Goal: Communication & Community: Answer question/provide support

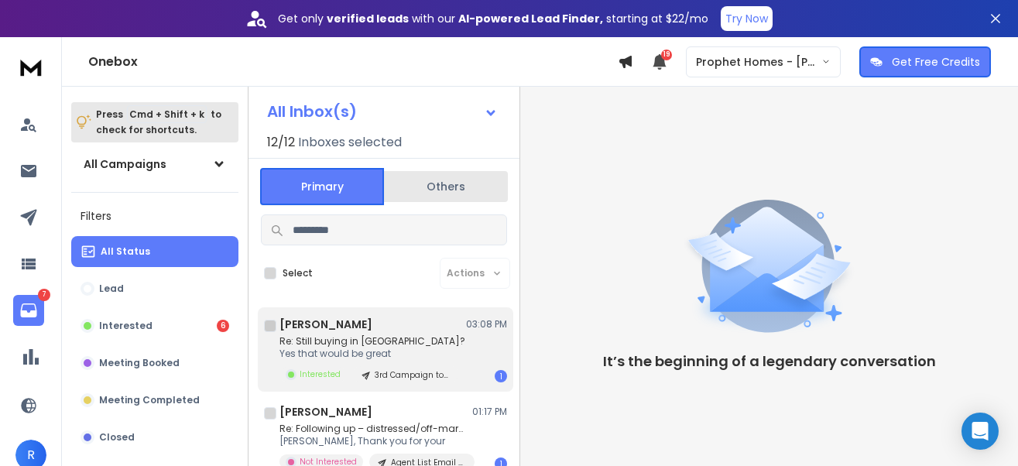
click at [402, 347] on p "Re: Still buying in [GEOGRAPHIC_DATA]?" at bounding box center [372, 341] width 186 height 12
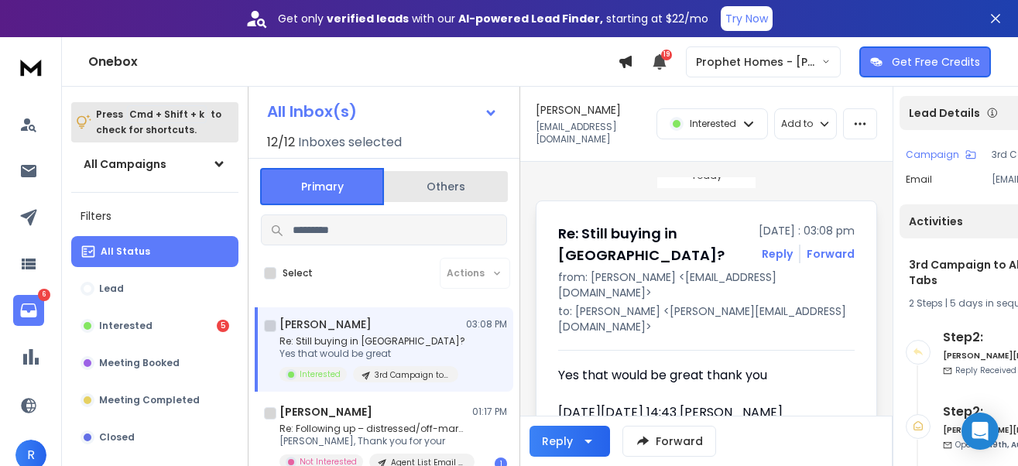
scroll to position [5, 0]
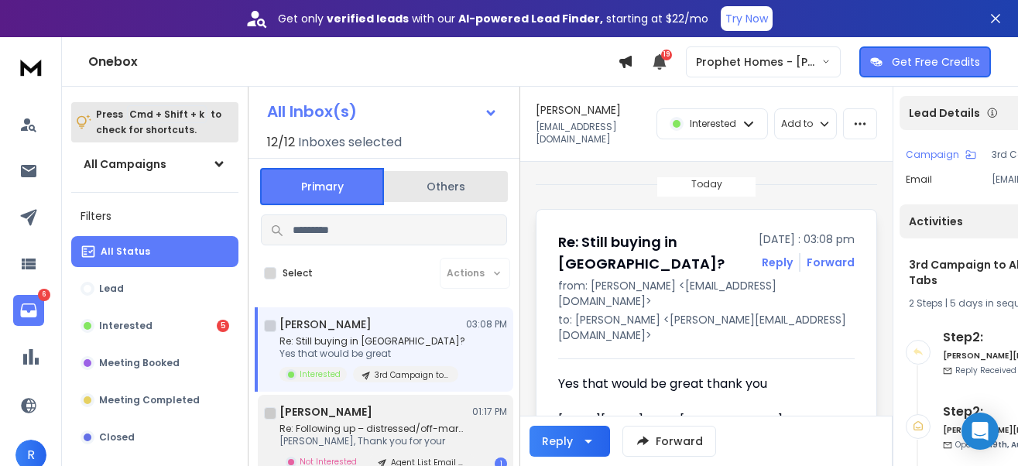
click at [373, 428] on p "Re: Following up – distressed/off-market" at bounding box center [372, 429] width 186 height 12
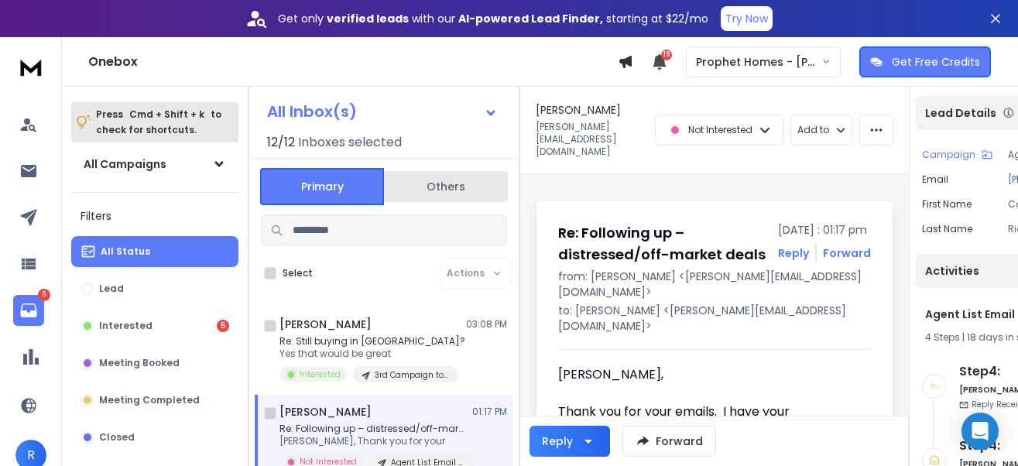
scroll to position [29, 0]
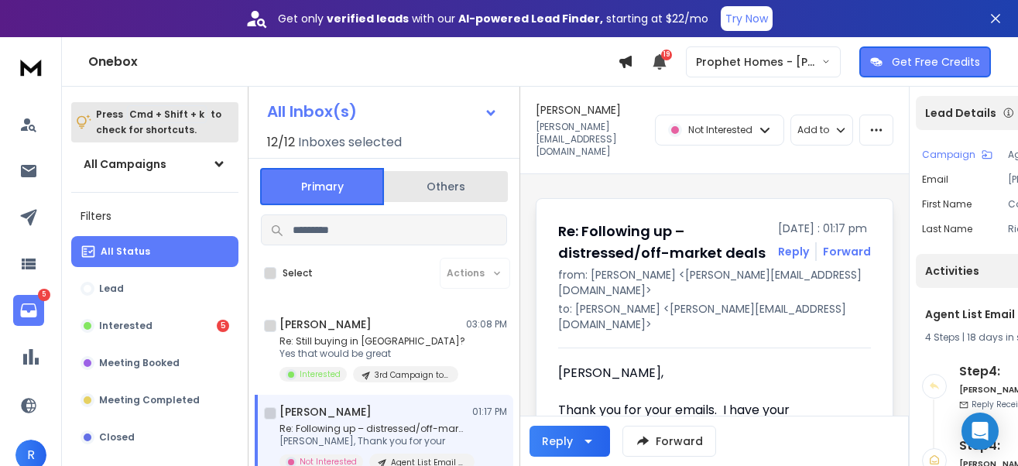
click at [540, 445] on button "Reply" at bounding box center [569, 441] width 81 height 31
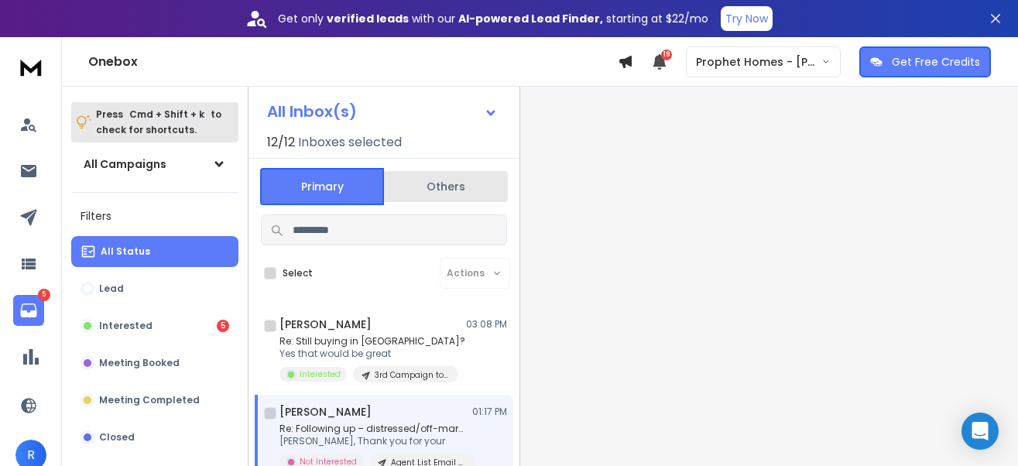
scroll to position [0, 0]
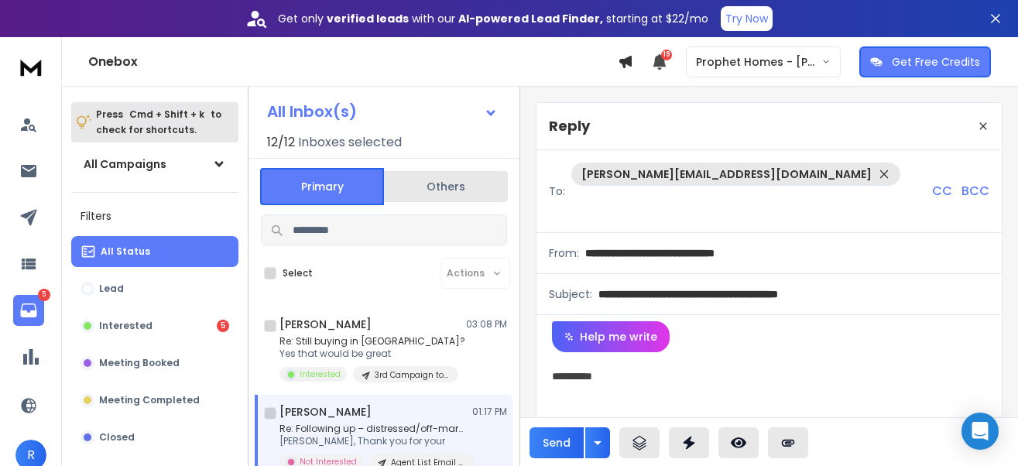
click at [564, 439] on button "Send" at bounding box center [556, 442] width 54 height 31
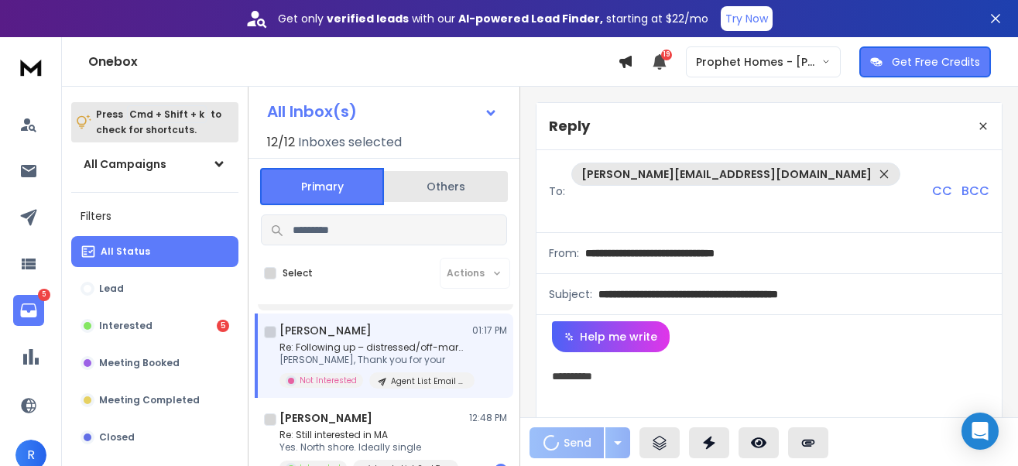
scroll to position [169, 0]
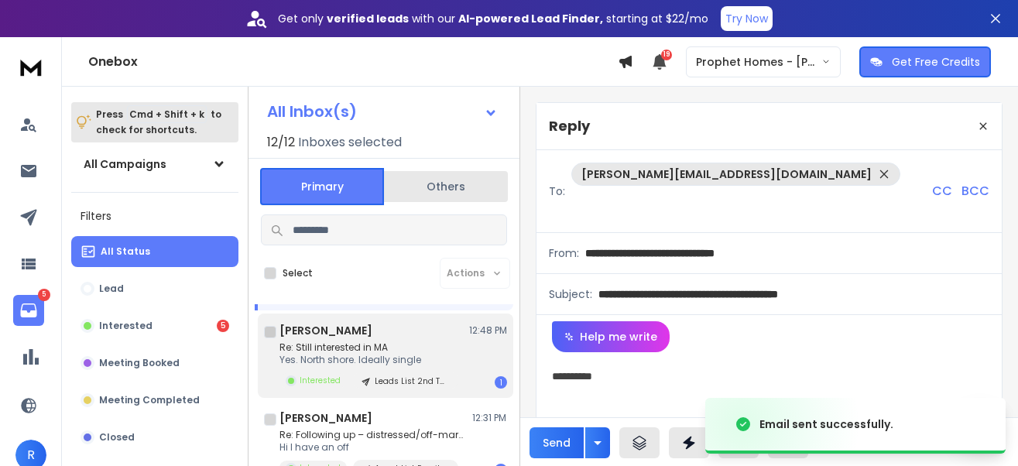
click at [399, 344] on p "Re: Still interested in MA" at bounding box center [368, 347] width 179 height 12
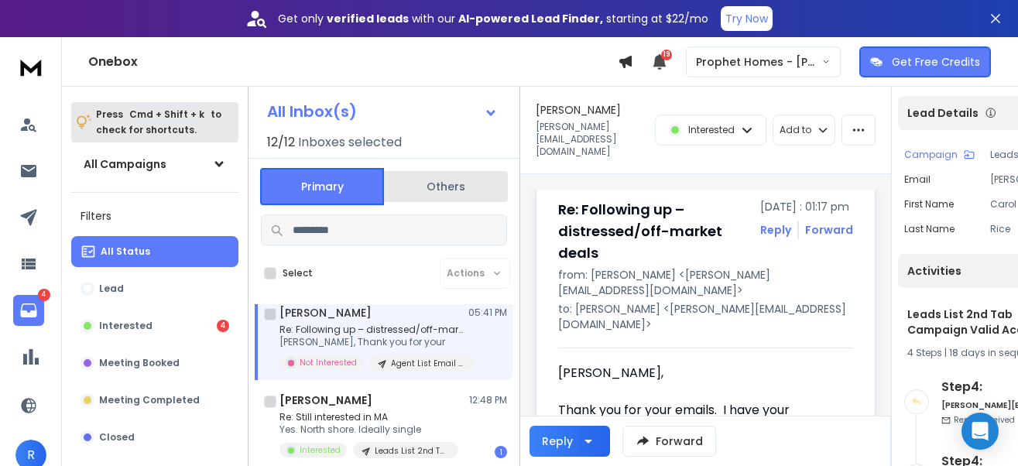
scroll to position [117, 0]
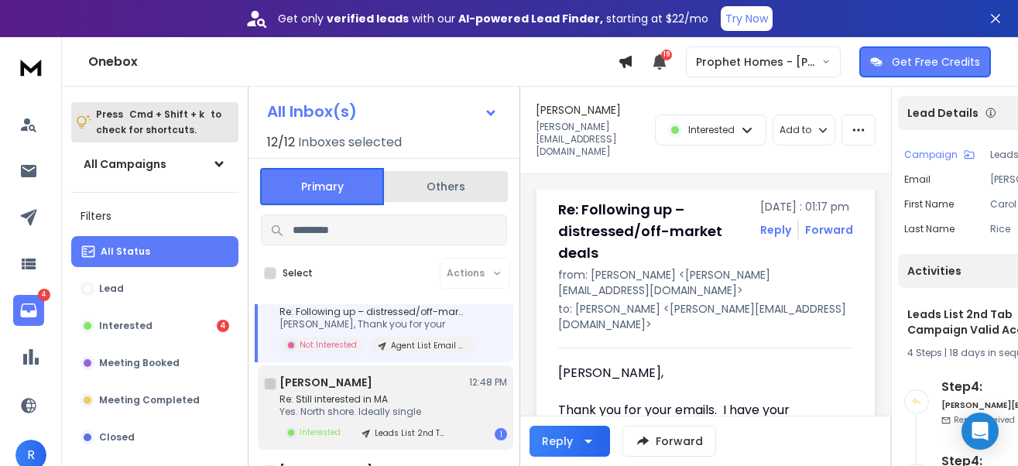
click at [395, 405] on p "Re: Still interested in MA" at bounding box center [368, 399] width 179 height 12
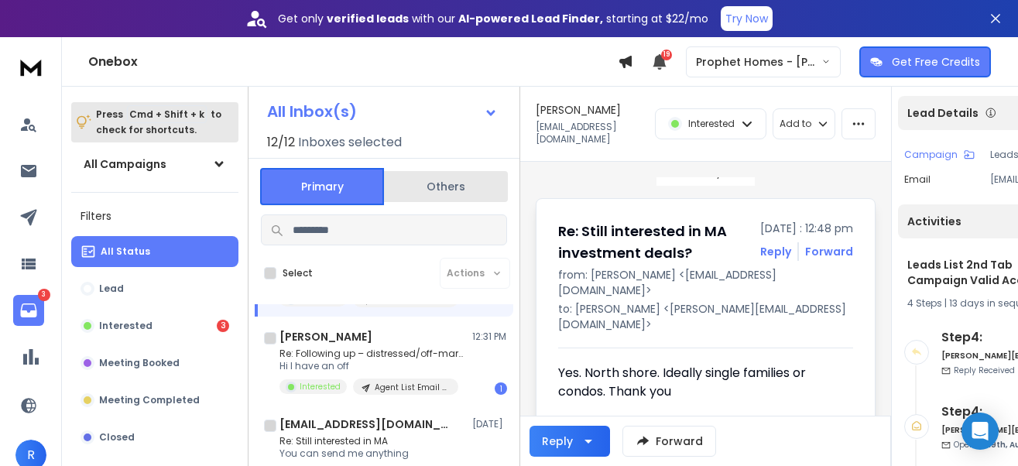
scroll to position [245, 0]
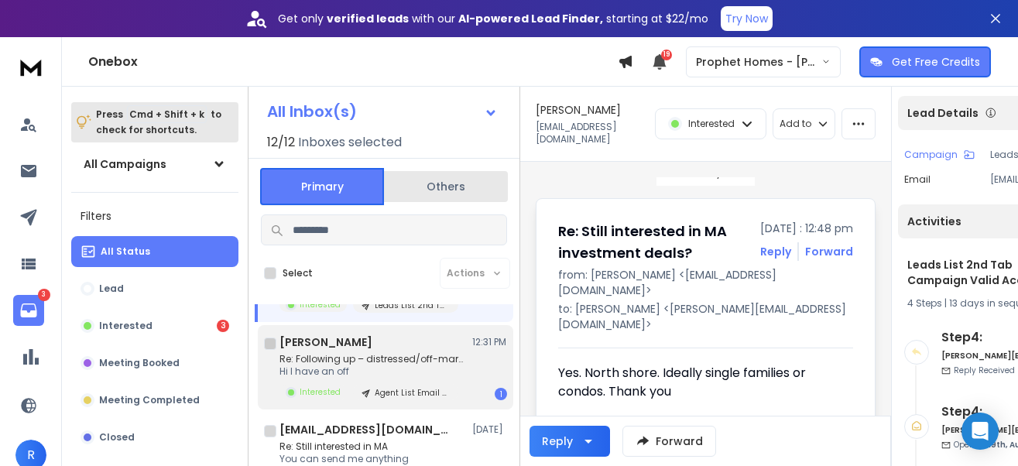
click at [411, 374] on p "Hi I have an off" at bounding box center [372, 371] width 186 height 12
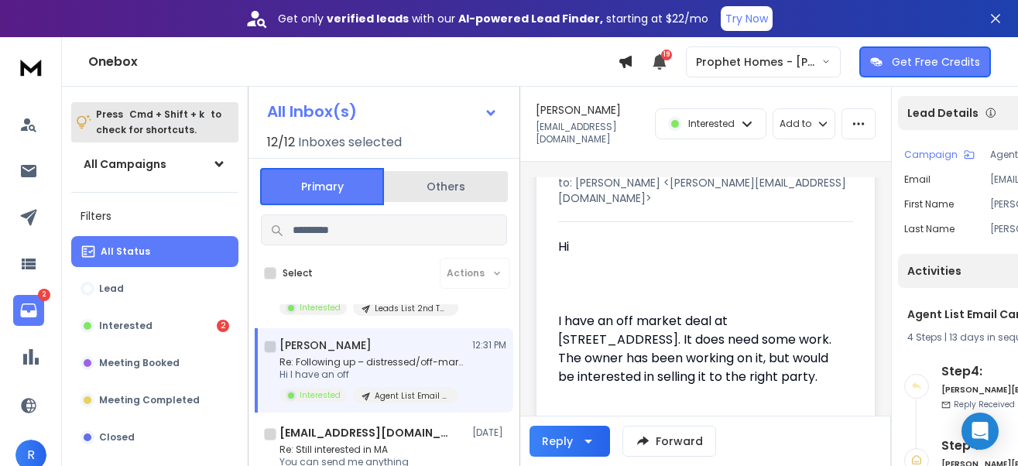
scroll to position [146, 0]
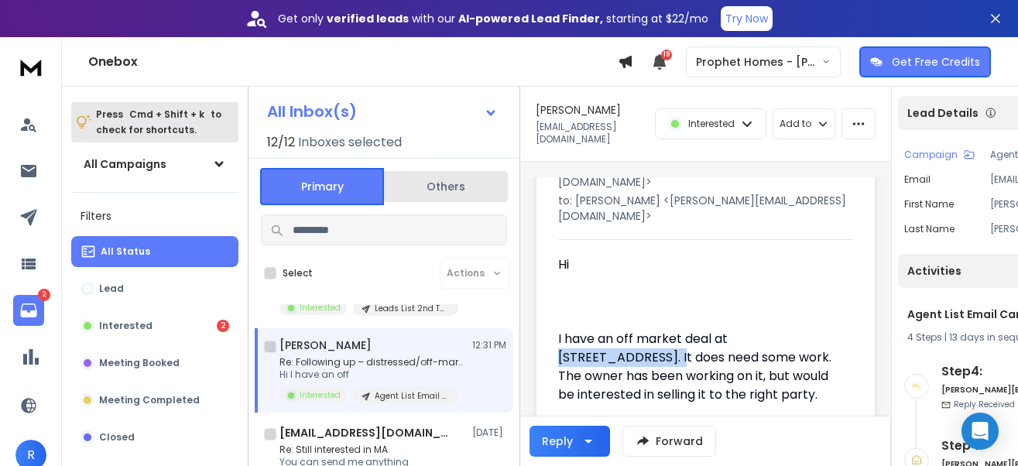
drag, startPoint x: 732, startPoint y: 296, endPoint x: 852, endPoint y: 303, distance: 120.2
click at [841, 330] on div "I have an off market deal at [STREET_ADDRESS]. It does need some work. The owne…" at bounding box center [699, 367] width 283 height 74
copy div "[STREET_ADDRESS]"
click at [744, 330] on div "I have an off market deal at [STREET_ADDRESS]. It does need some work. The owne…" at bounding box center [699, 367] width 283 height 74
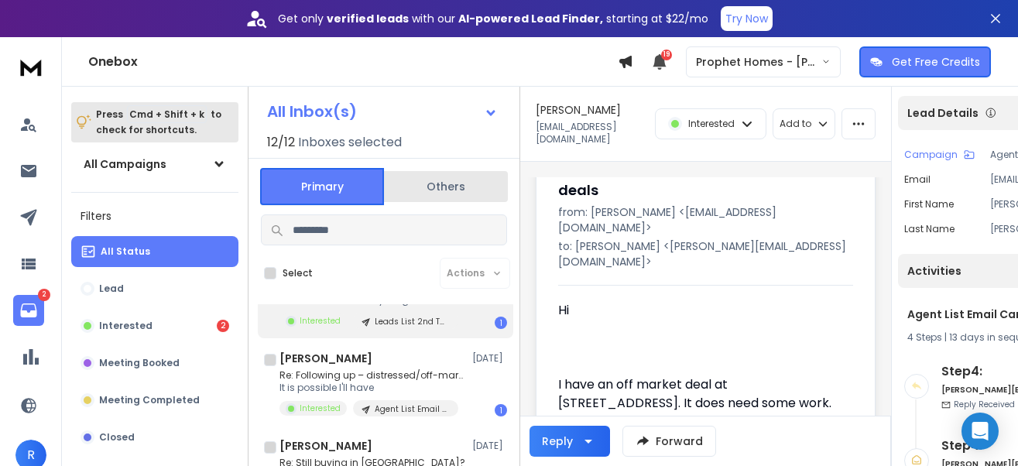
scroll to position [404, 0]
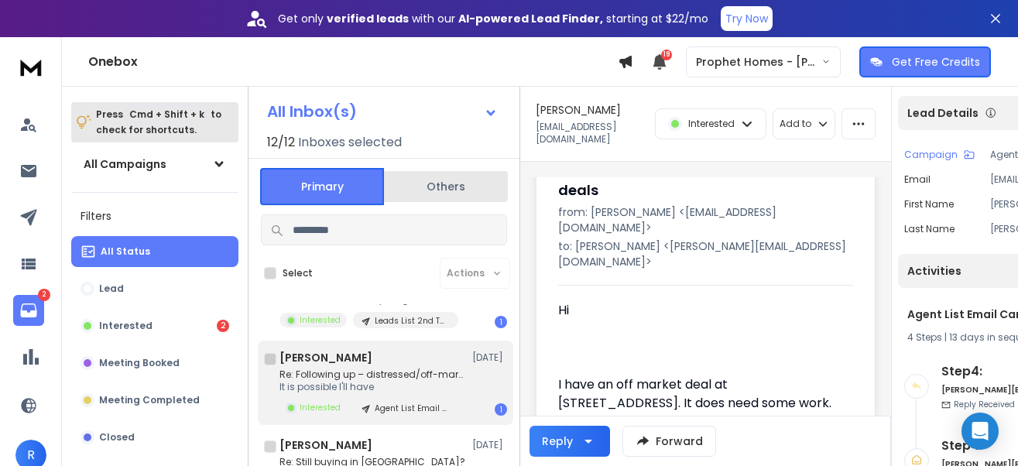
click at [393, 375] on p "Re: Following up – distressed/off-market" at bounding box center [372, 374] width 186 height 12
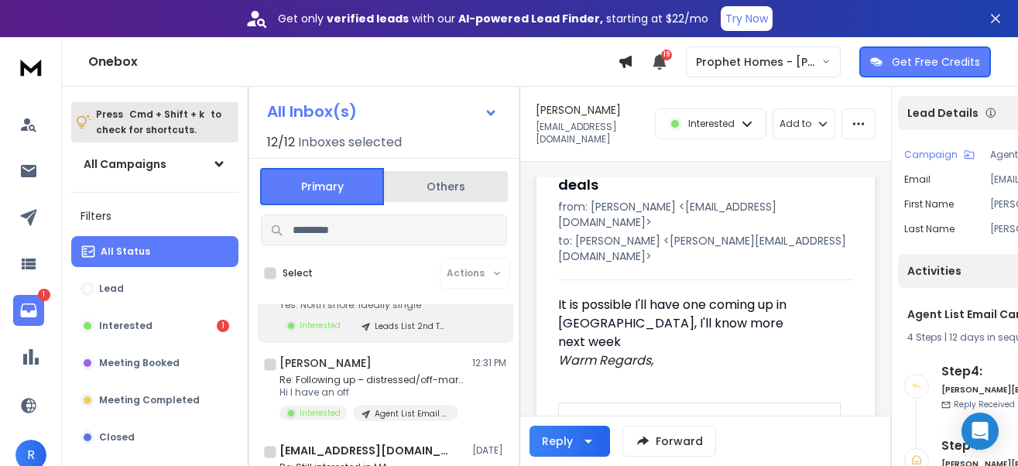
scroll to position [228, 0]
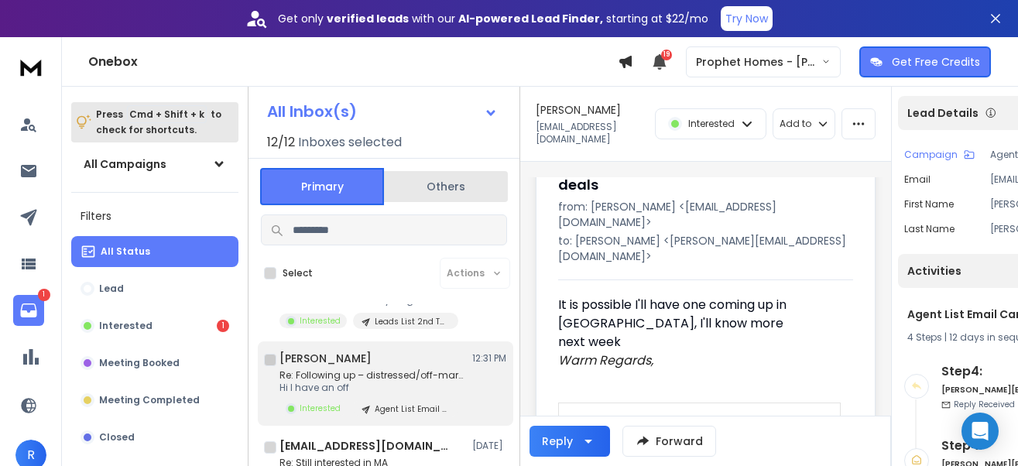
click at [433, 383] on p "Hi I have an off" at bounding box center [372, 388] width 186 height 12
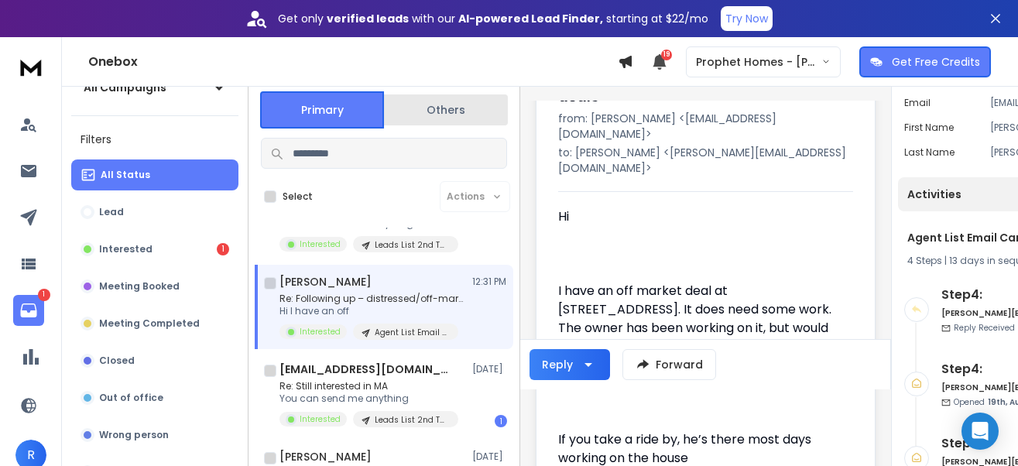
scroll to position [122, 0]
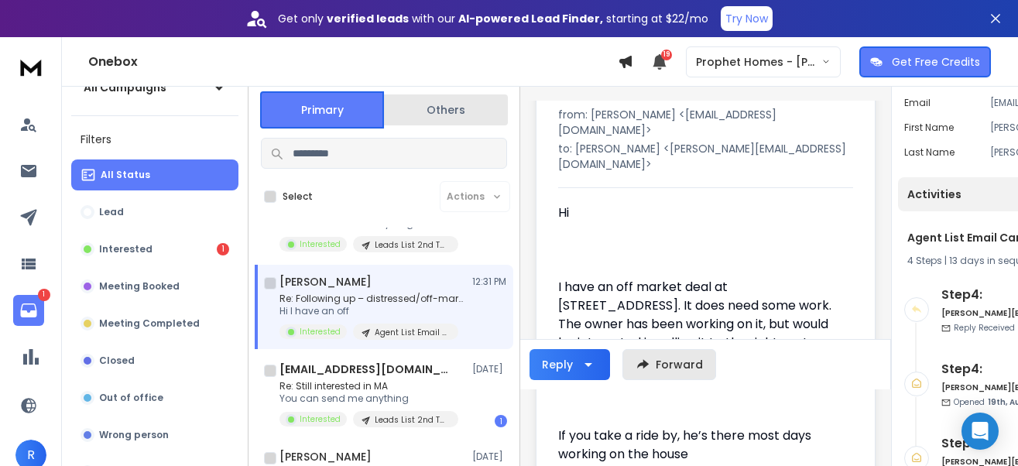
click at [672, 368] on button "Forward" at bounding box center [669, 364] width 94 height 31
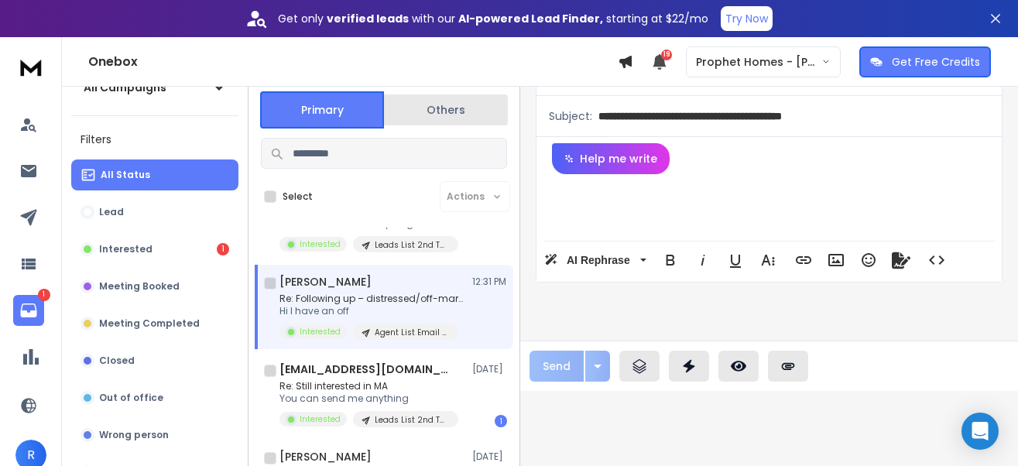
scroll to position [0, 0]
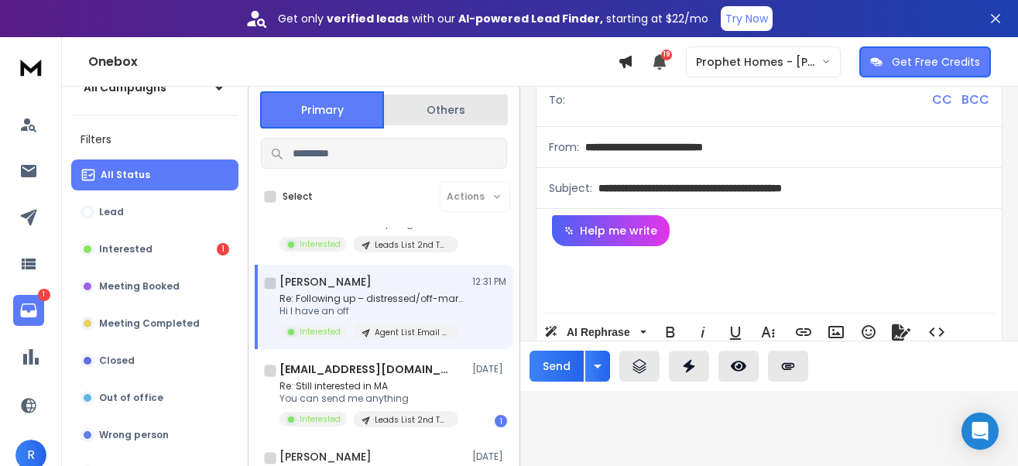
click at [609, 108] on input at bounding box center [625, 100] width 108 height 28
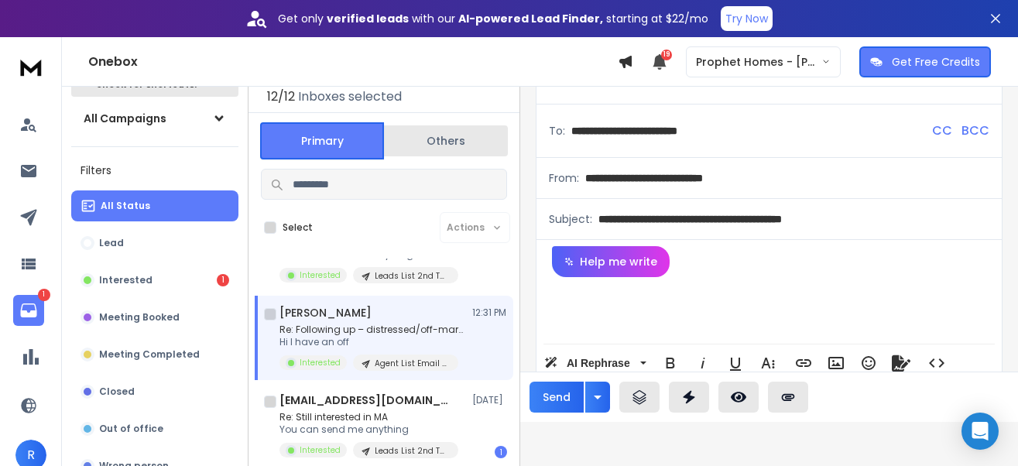
scroll to position [2, 0]
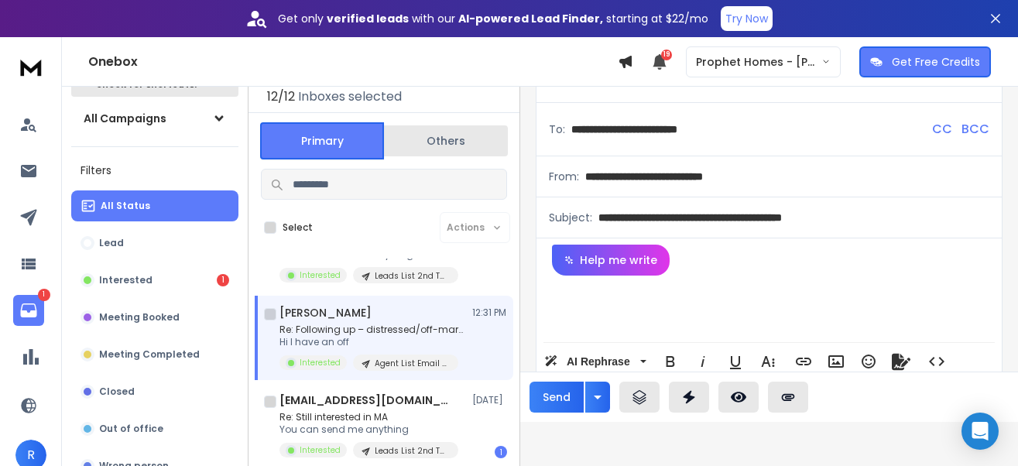
type input "**********"
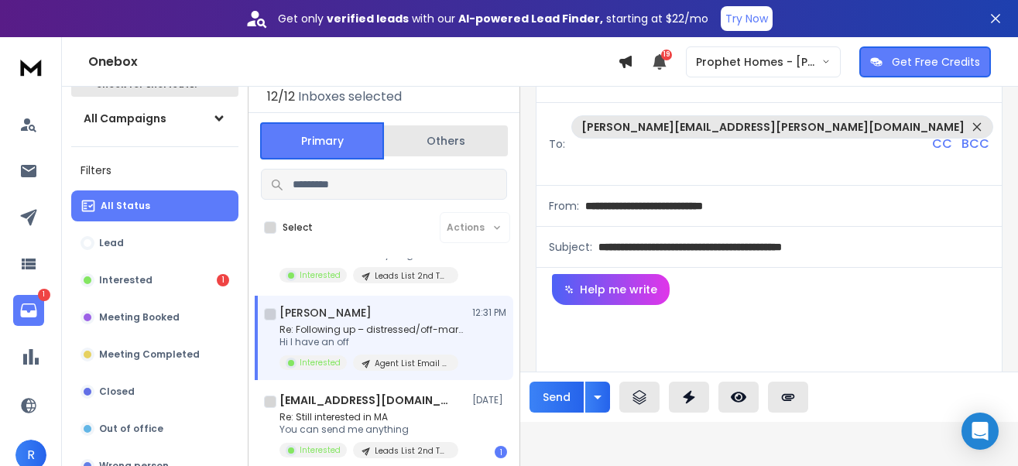
click at [554, 391] on button "Send" at bounding box center [556, 397] width 54 height 31
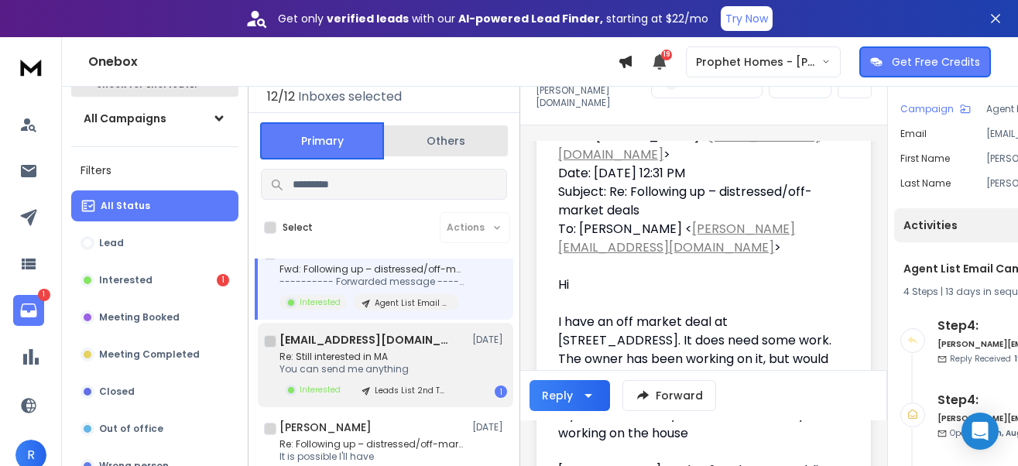
scroll to position [292, 0]
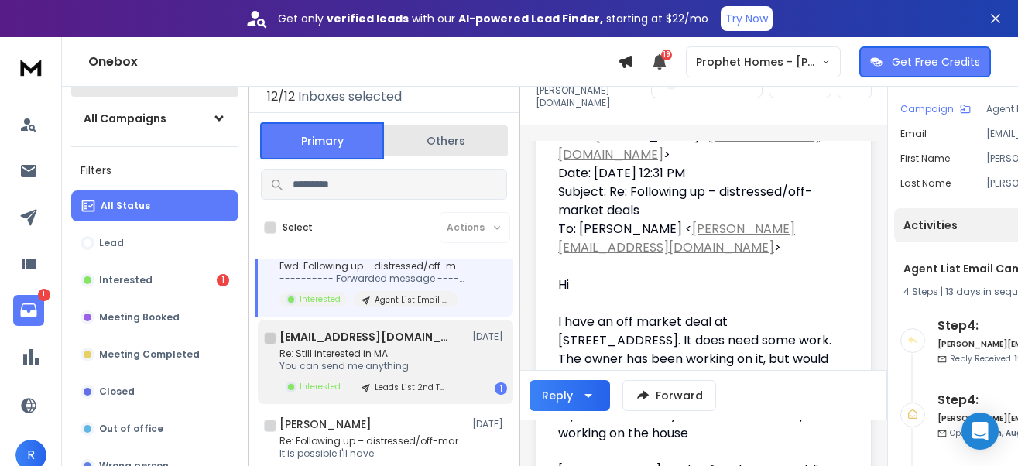
click at [373, 346] on div "[EMAIL_ADDRESS][DOMAIN_NAME] [DATE] Re: Still interested in MA You can send me …" at bounding box center [393, 362] width 228 height 66
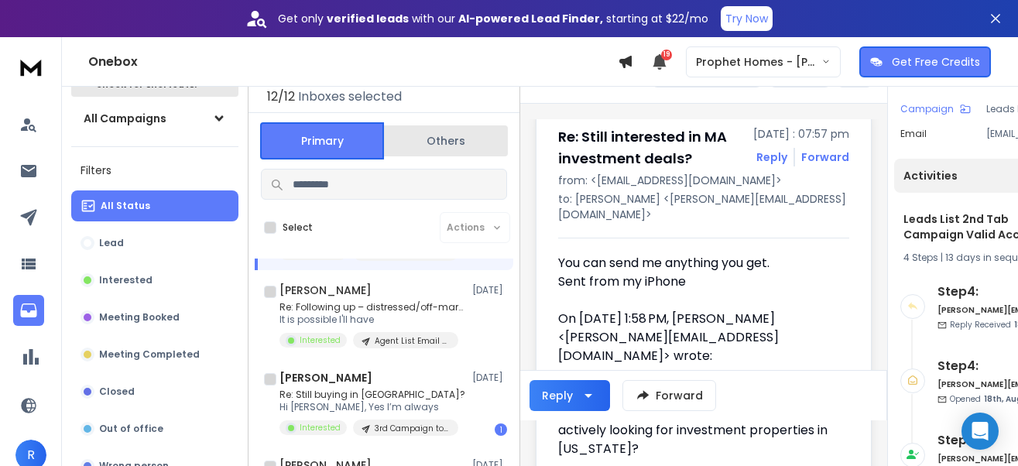
scroll to position [461, 0]
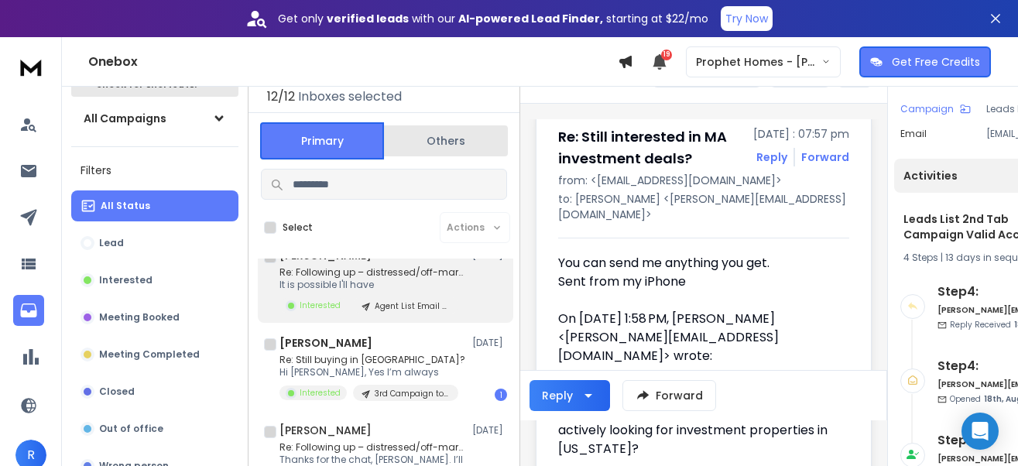
click at [395, 269] on p "Re: Following up – distressed/off-market" at bounding box center [372, 272] width 186 height 12
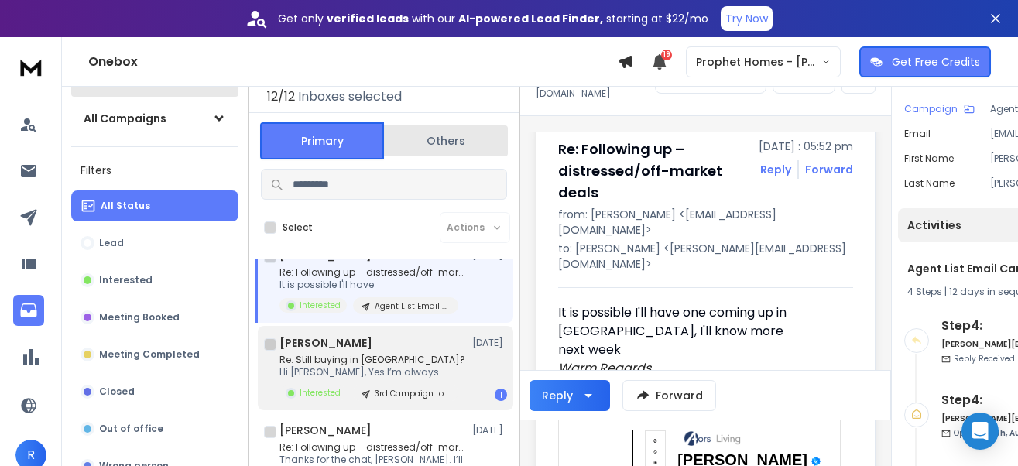
click at [413, 348] on div "[PERSON_NAME] [DATE]" at bounding box center [393, 342] width 228 height 15
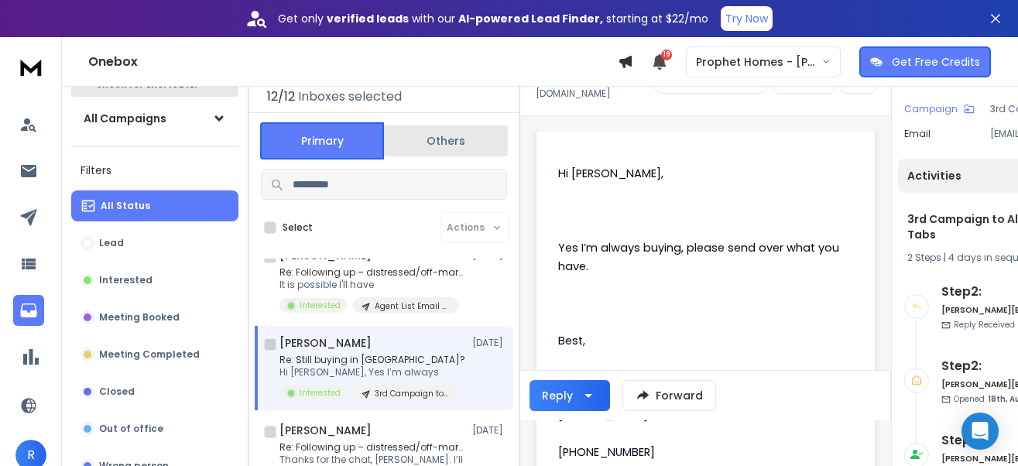
scroll to position [188, 0]
click at [958, 417] on div "Lead Details Campaign 3rd Campaign to All Other Tabs Email [EMAIL_ADDRESS][DOMA…" at bounding box center [990, 274] width 198 height 466
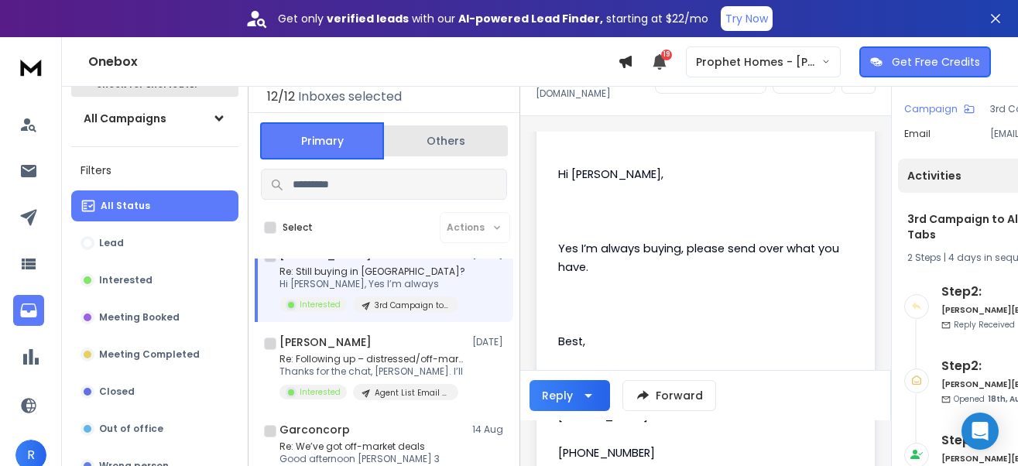
scroll to position [550, 0]
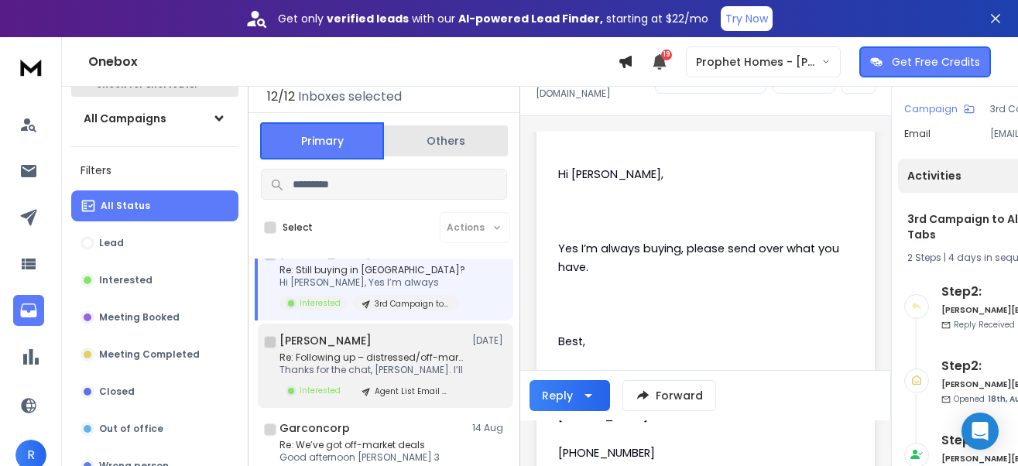
click at [413, 348] on div "[PERSON_NAME] [DATE]" at bounding box center [393, 340] width 228 height 15
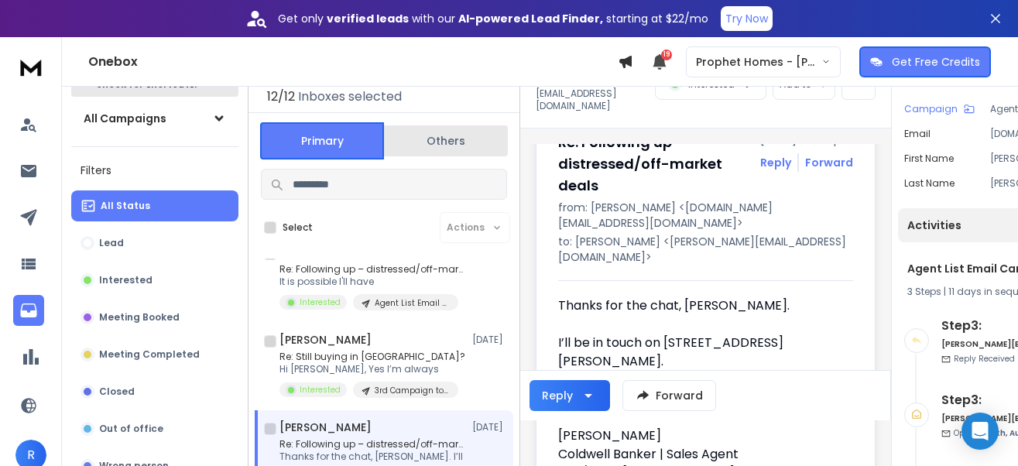
scroll to position [461, 0]
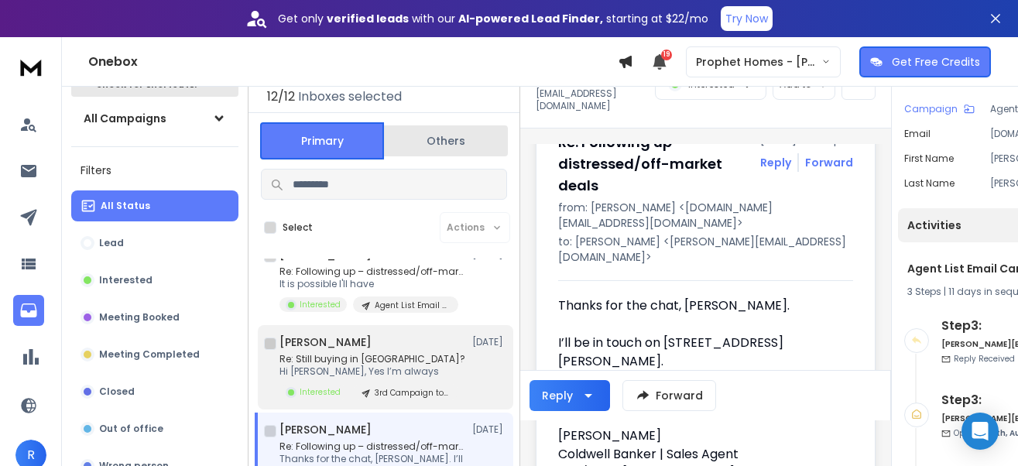
click at [406, 355] on p "Re: Still buying in [GEOGRAPHIC_DATA]?" at bounding box center [372, 359] width 186 height 12
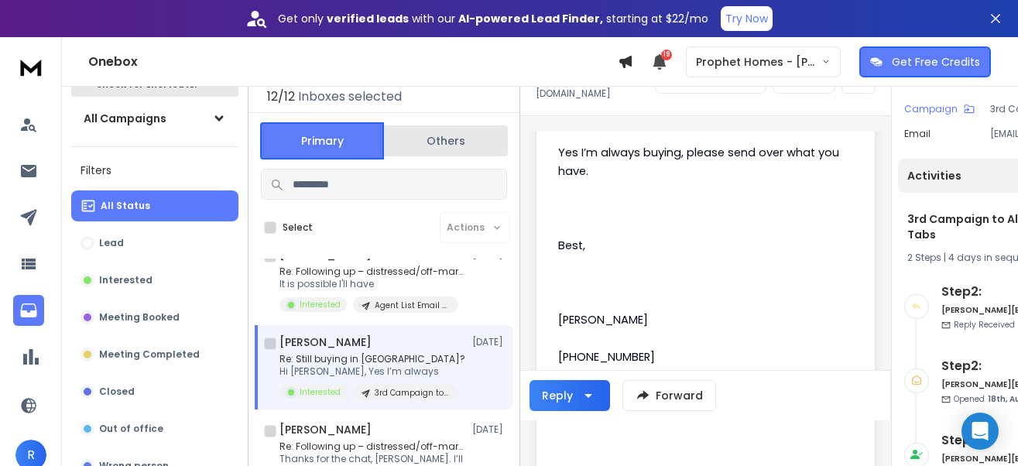
scroll to position [288, 0]
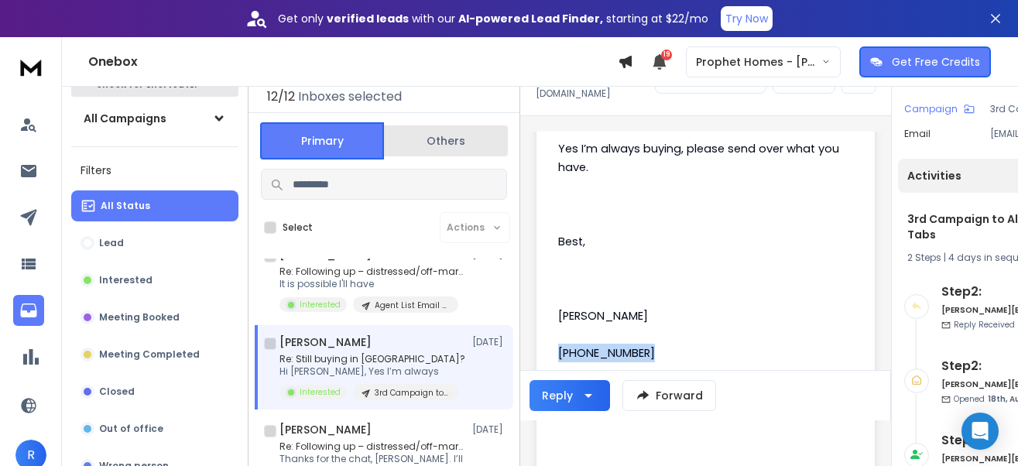
drag, startPoint x: 649, startPoint y: 286, endPoint x: 550, endPoint y: 289, distance: 99.9
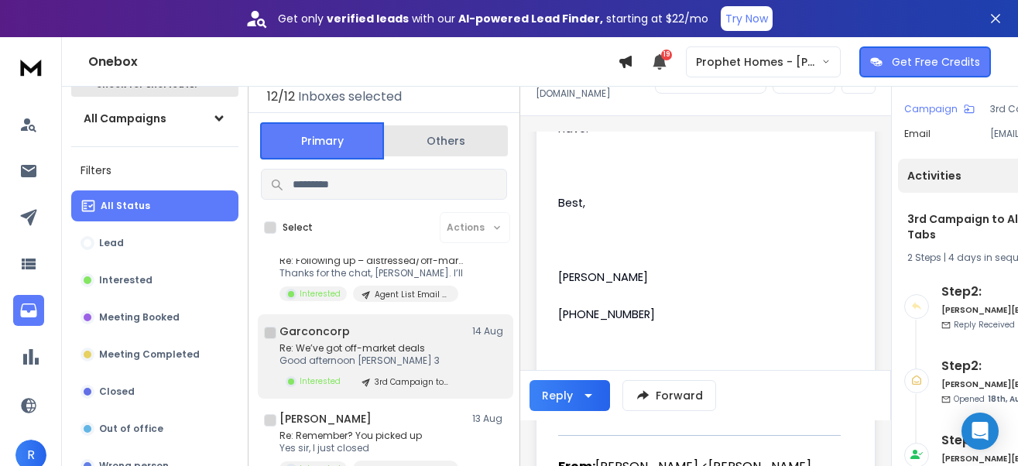
scroll to position [646, 0]
click at [420, 358] on p "Good afternoon [PERSON_NAME] 3" at bounding box center [368, 361] width 179 height 12
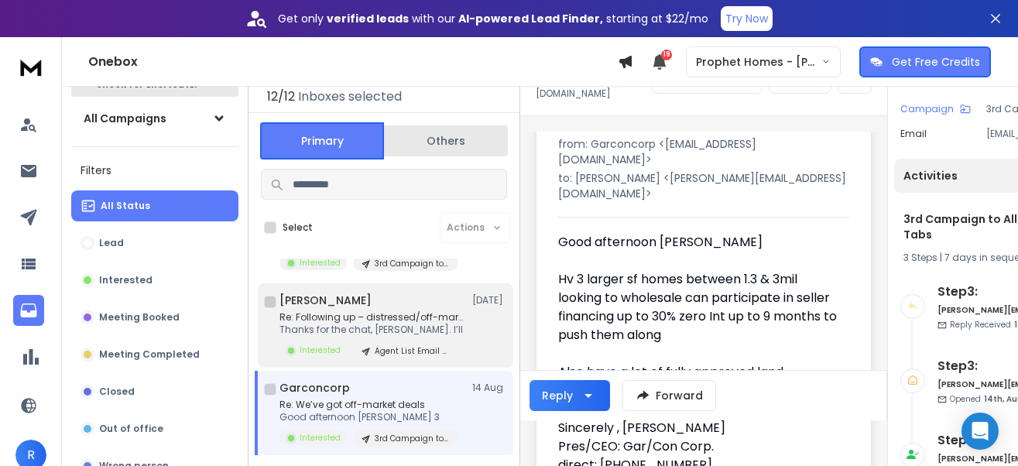
scroll to position [589, 0]
click at [410, 307] on div "[PERSON_NAME] [DATE]" at bounding box center [393, 301] width 228 height 15
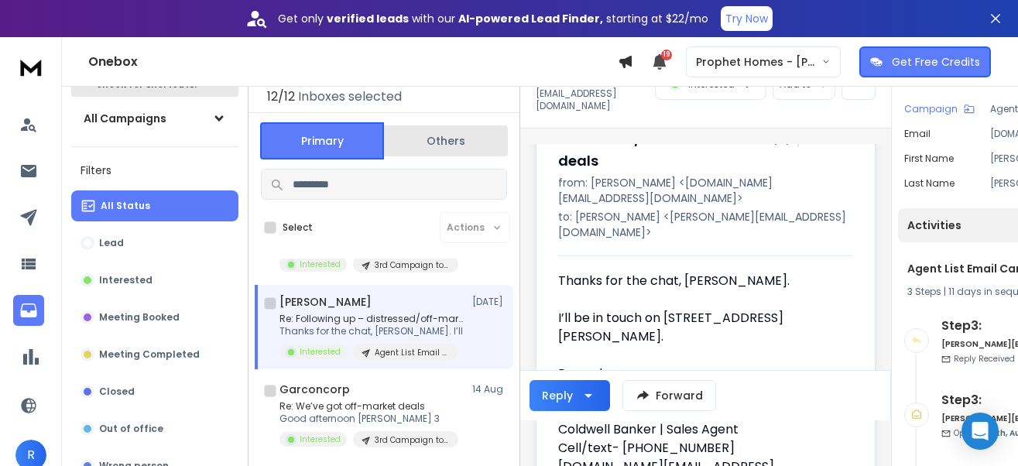
scroll to position [89, 0]
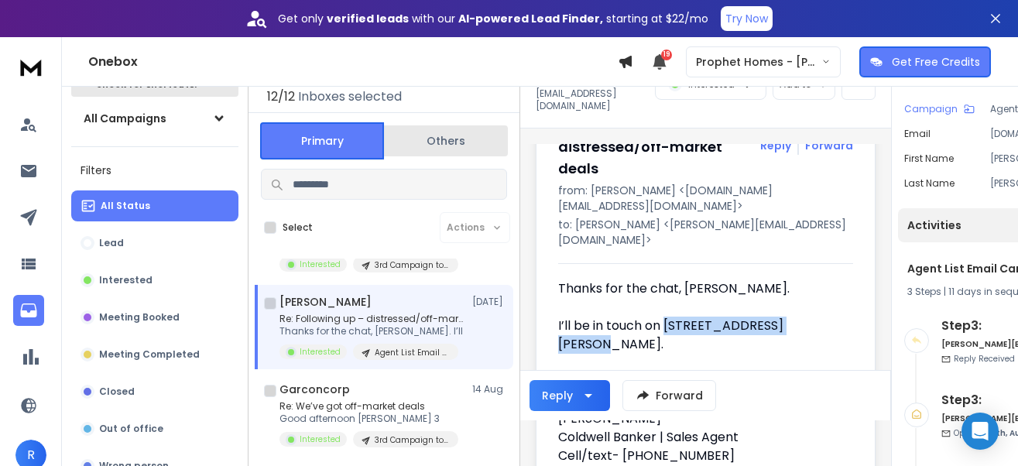
drag, startPoint x: 665, startPoint y: 245, endPoint x: 821, endPoint y: 241, distance: 155.6
click at [821, 317] on div "I’ll be in touch on [STREET_ADDRESS][PERSON_NAME]." at bounding box center [699, 335] width 283 height 37
copy div "[STREET_ADDRESS][PERSON_NAME]."
